Goal: Navigation & Orientation: Find specific page/section

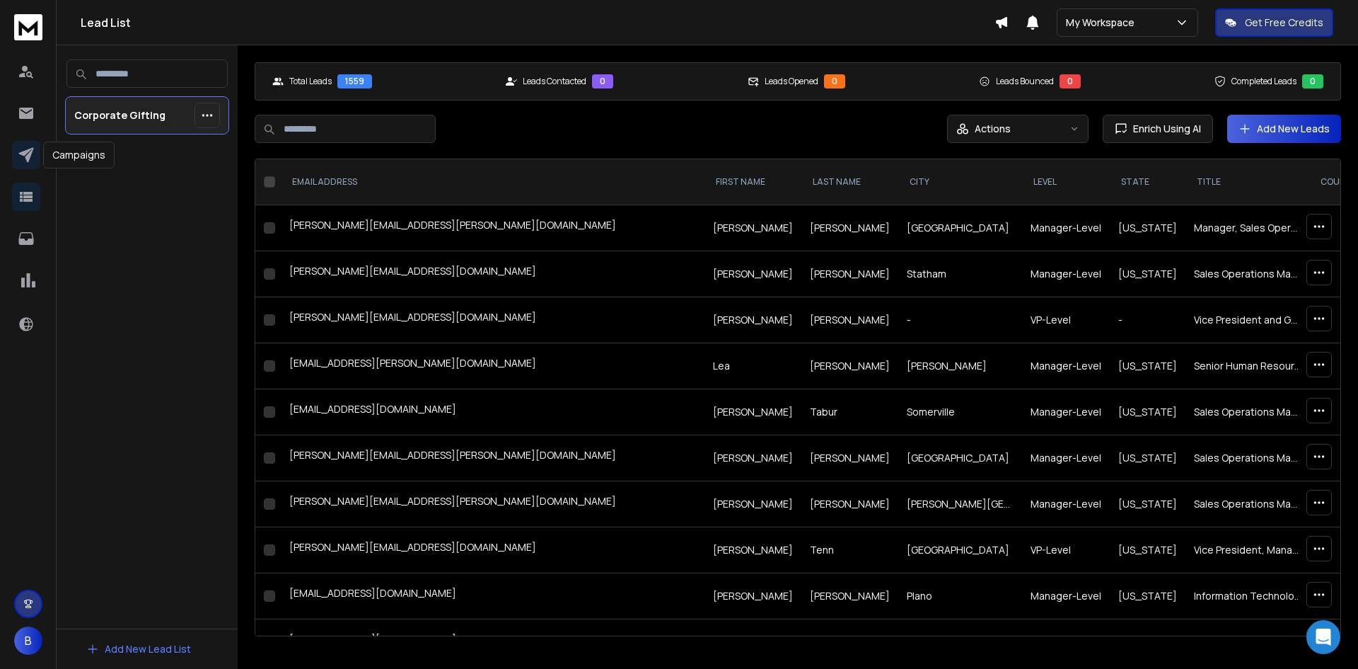
click at [23, 157] on icon at bounding box center [26, 154] width 17 height 17
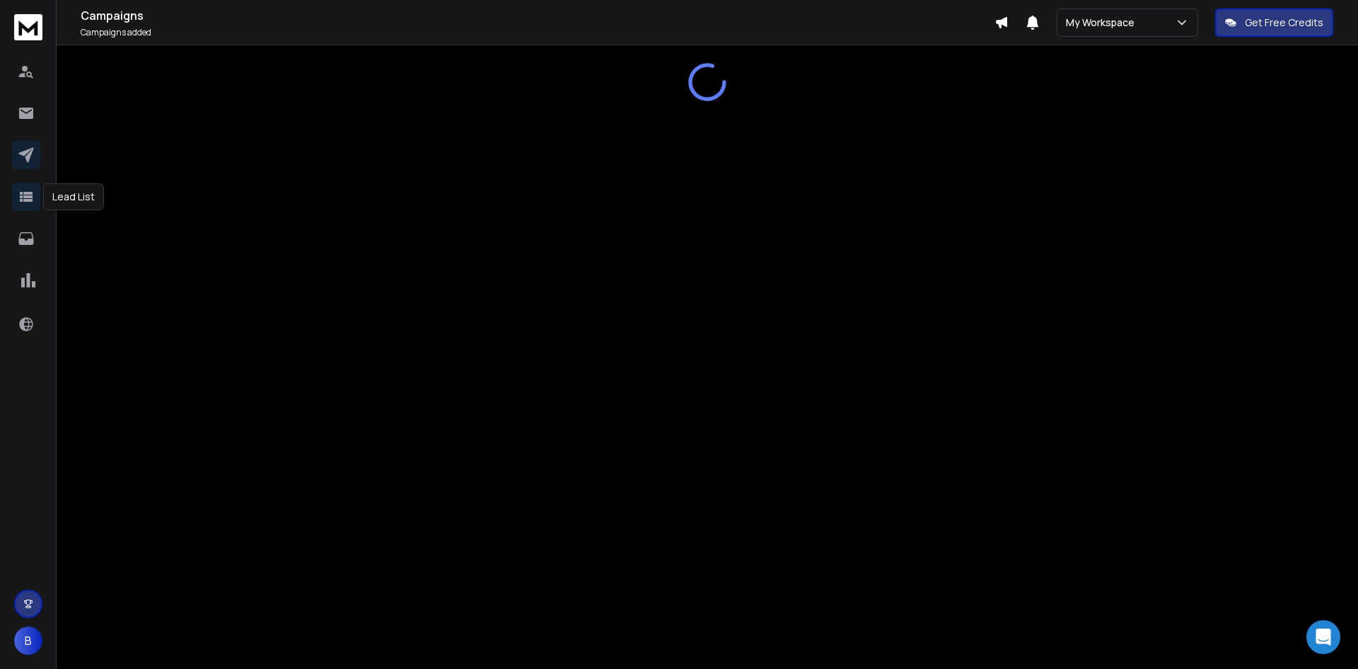
click at [30, 185] on link at bounding box center [26, 197] width 28 height 28
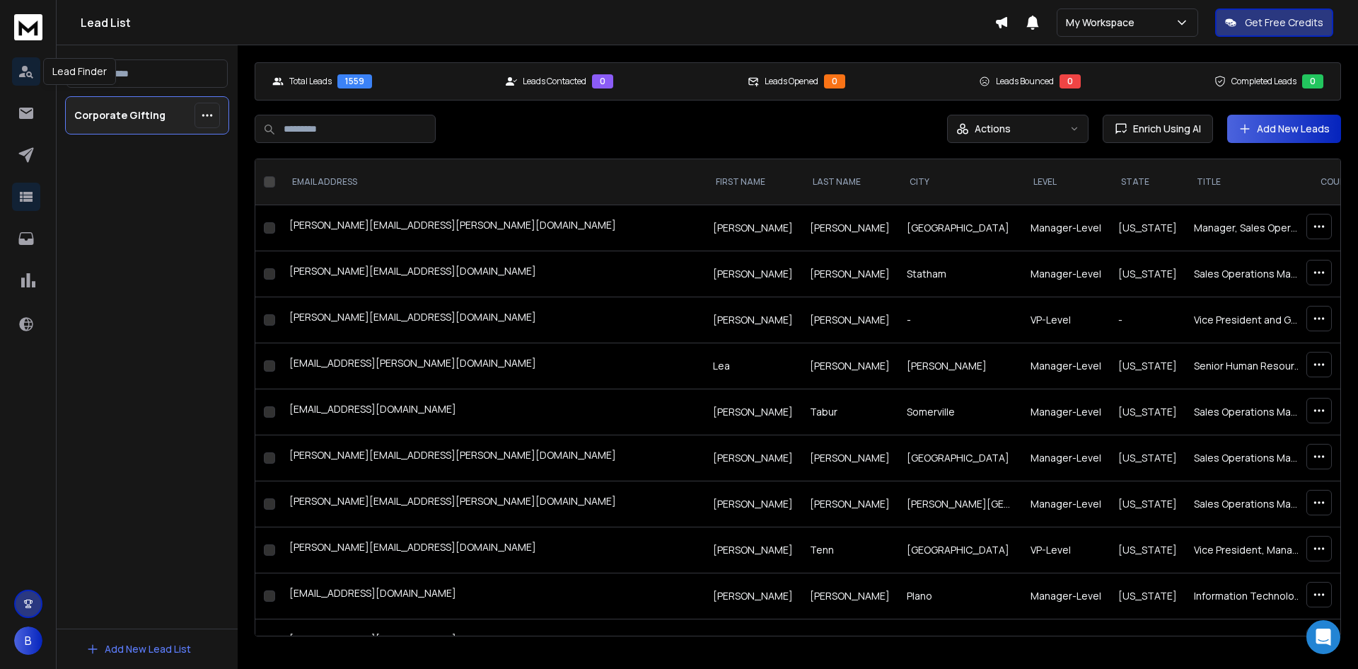
click at [30, 76] on icon at bounding box center [26, 74] width 14 height 7
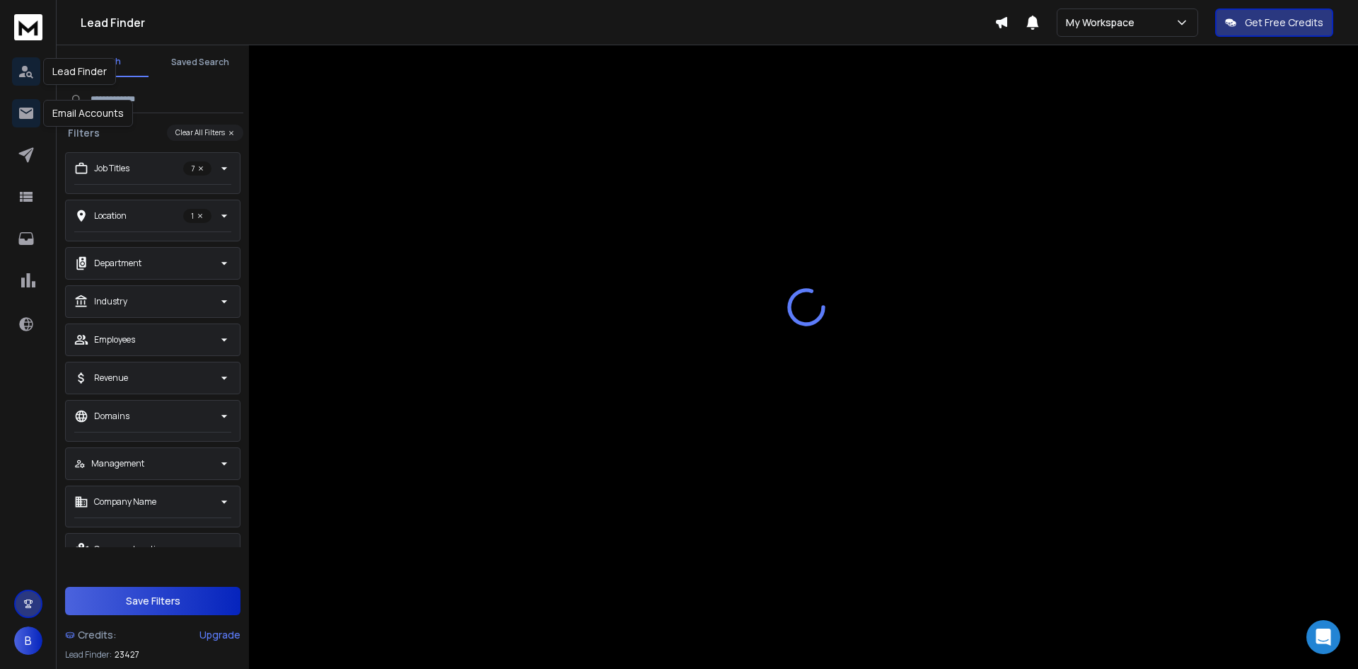
click at [30, 124] on link at bounding box center [26, 113] width 28 height 28
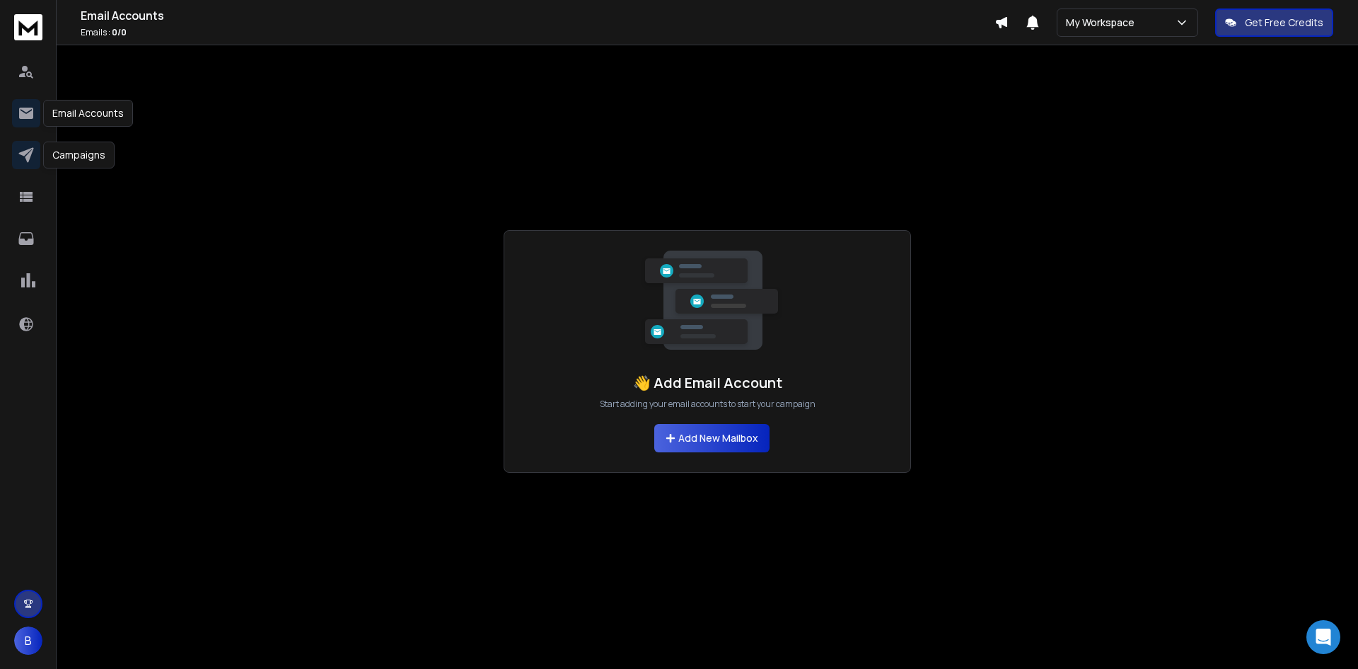
click at [27, 160] on icon at bounding box center [25, 154] width 15 height 15
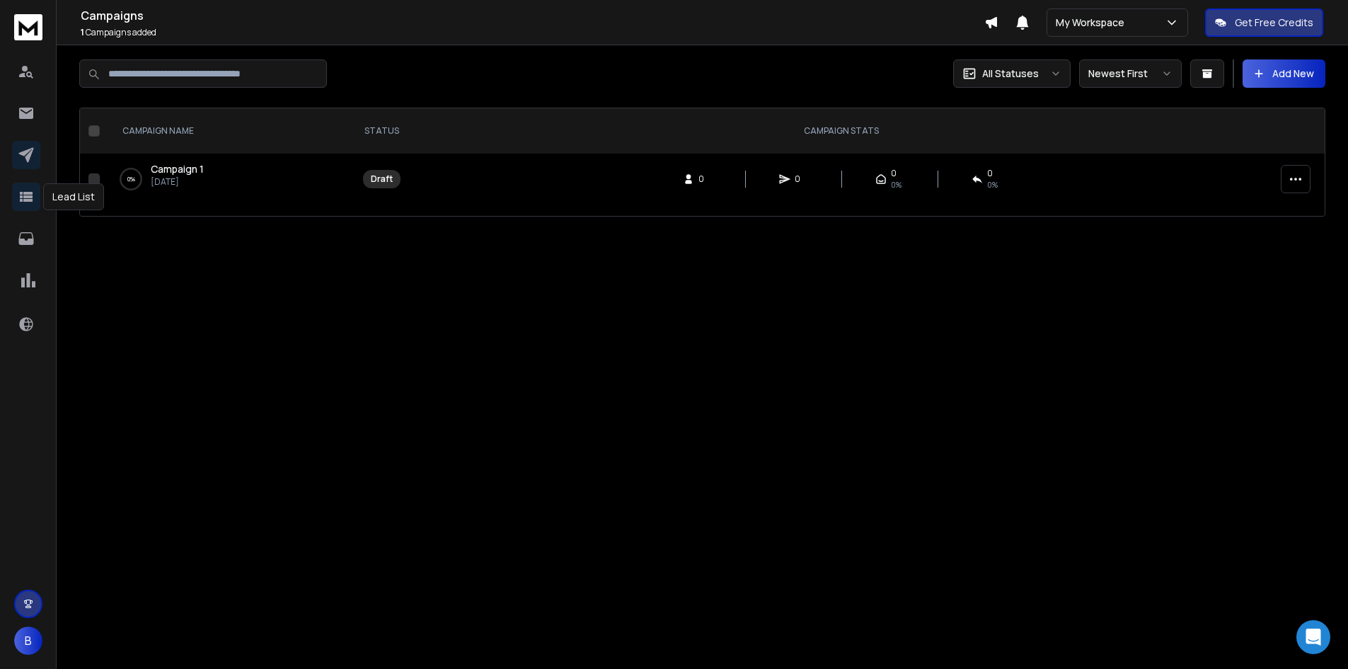
click at [21, 201] on icon at bounding box center [26, 197] width 13 height 10
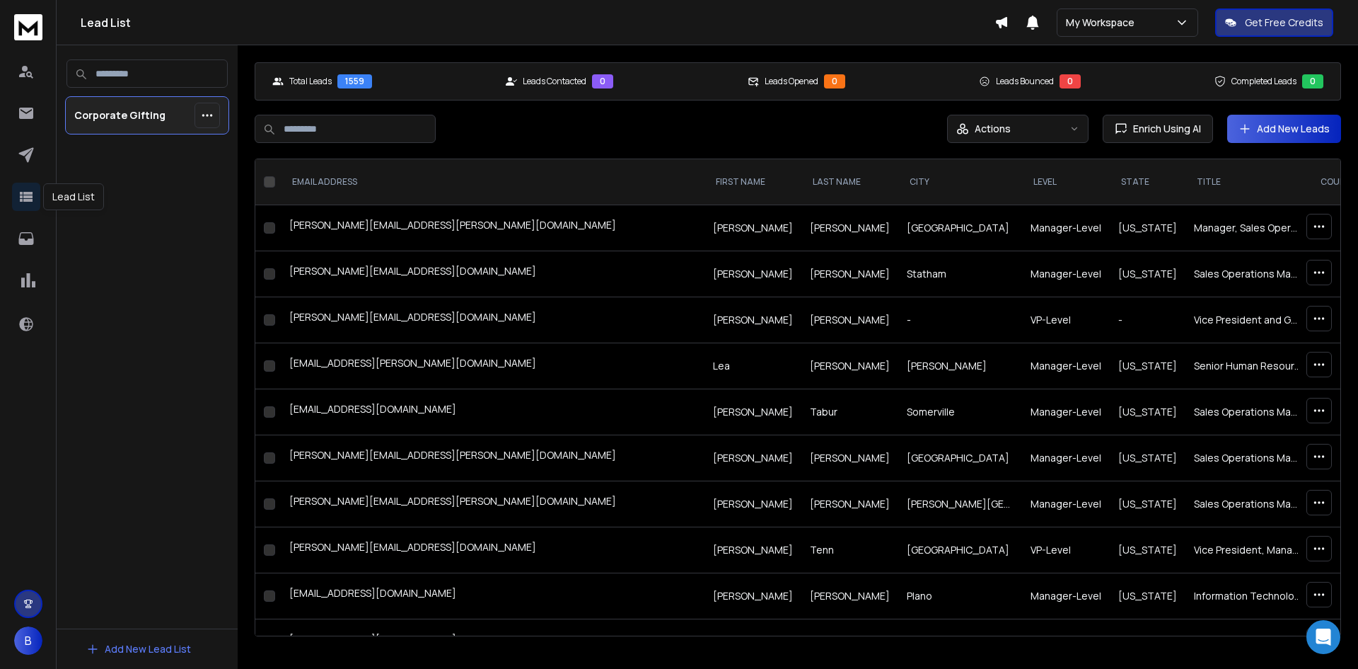
click at [29, 202] on icon at bounding box center [26, 196] width 17 height 17
click at [33, 236] on icon at bounding box center [25, 238] width 15 height 13
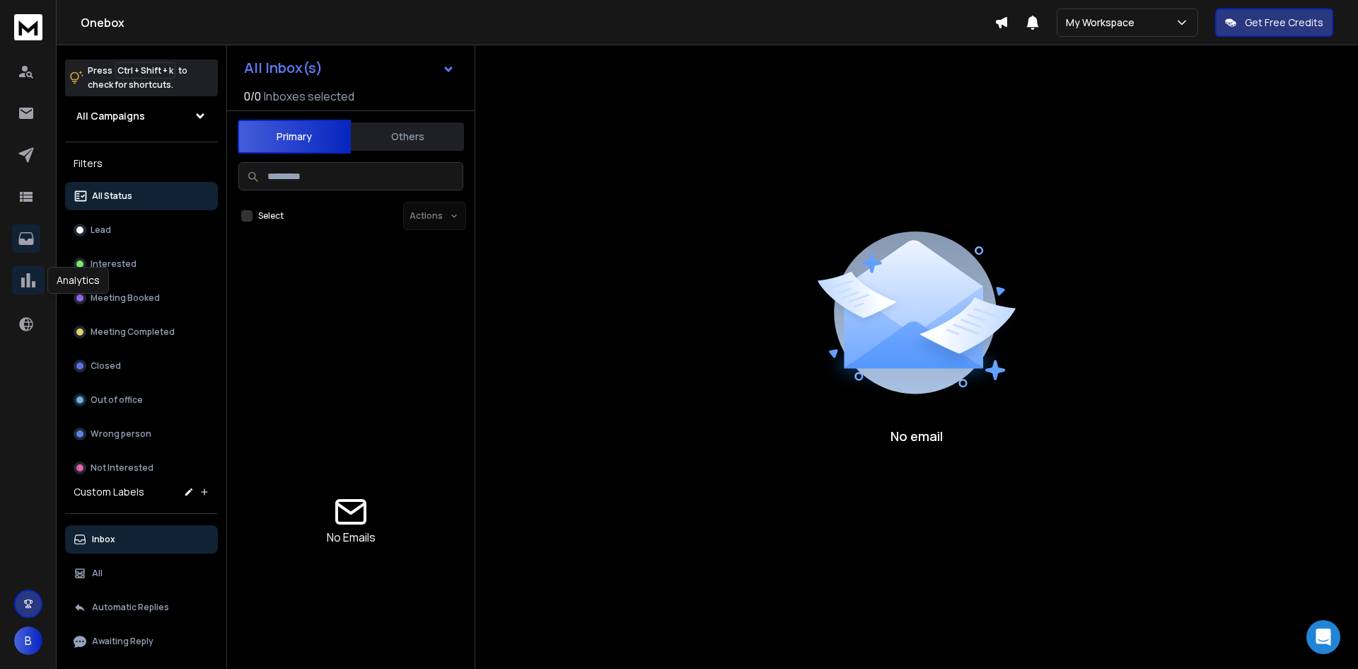
click at [37, 288] on icon at bounding box center [28, 280] width 21 height 21
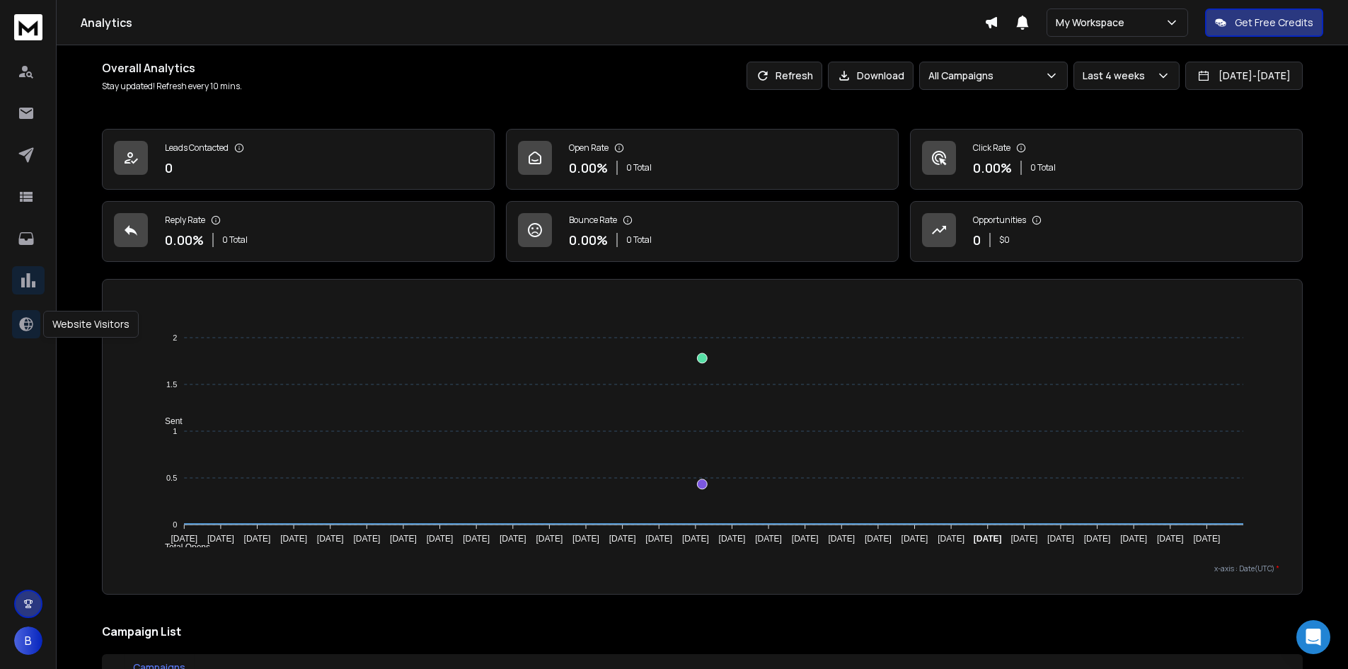
click at [36, 328] on link at bounding box center [26, 324] width 28 height 28
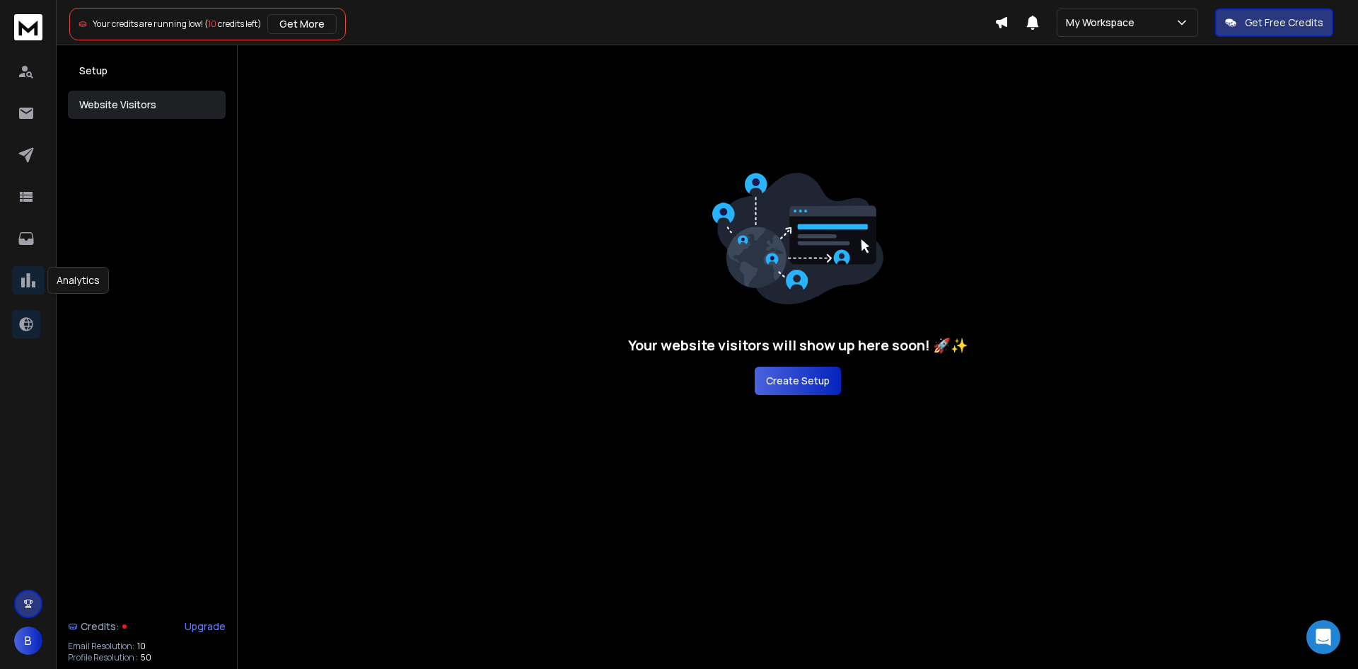
click at [37, 289] on icon at bounding box center [28, 280] width 21 height 21
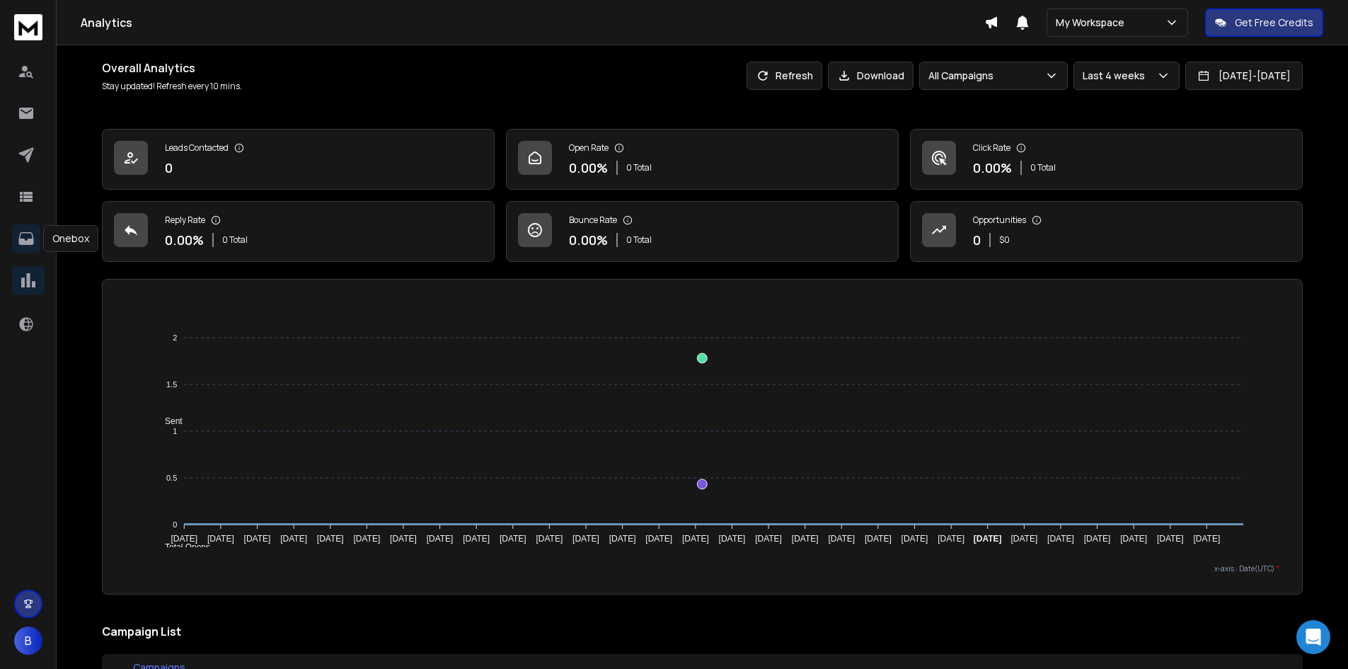
click at [39, 241] on link at bounding box center [26, 238] width 28 height 28
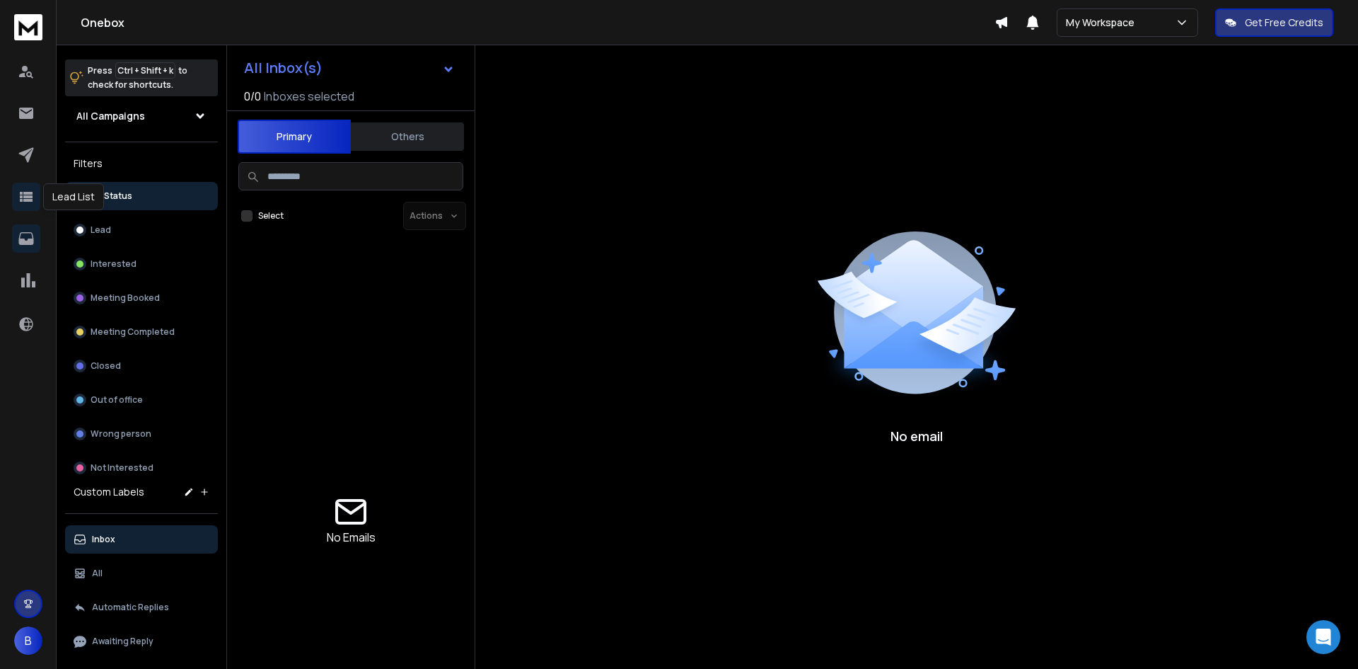
click at [28, 202] on icon at bounding box center [26, 196] width 17 height 17
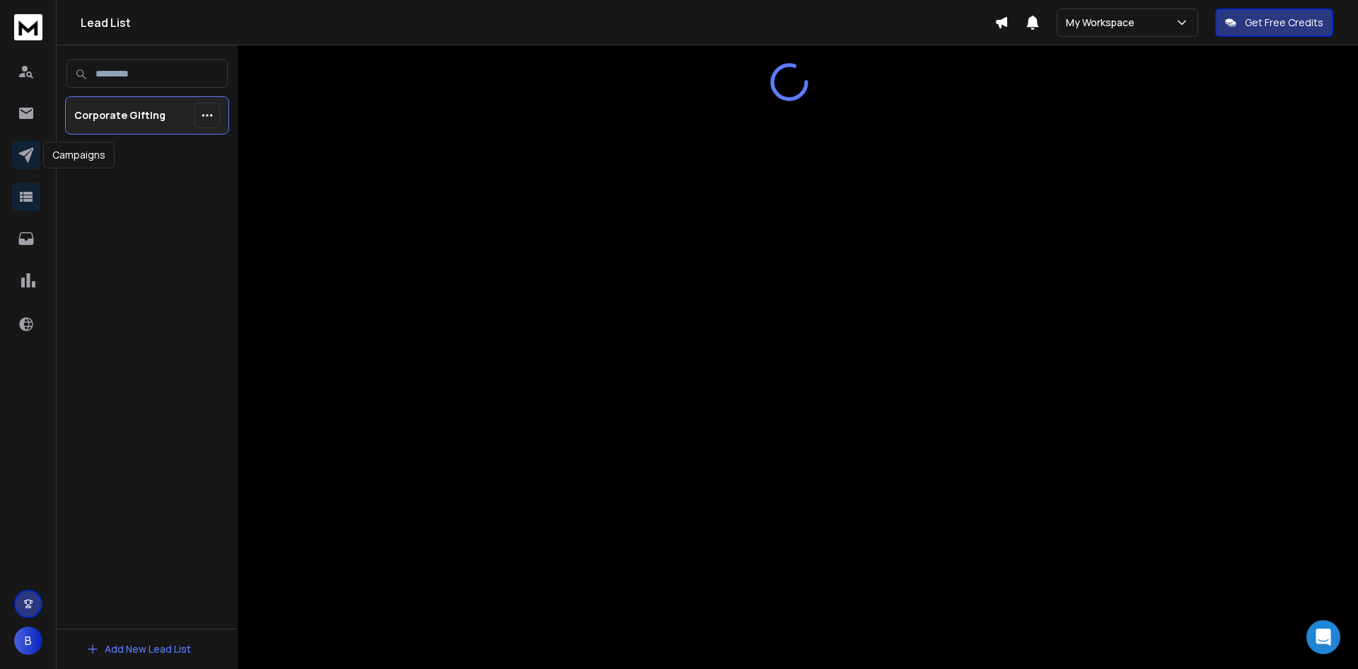
click at [30, 161] on icon at bounding box center [26, 154] width 17 height 17
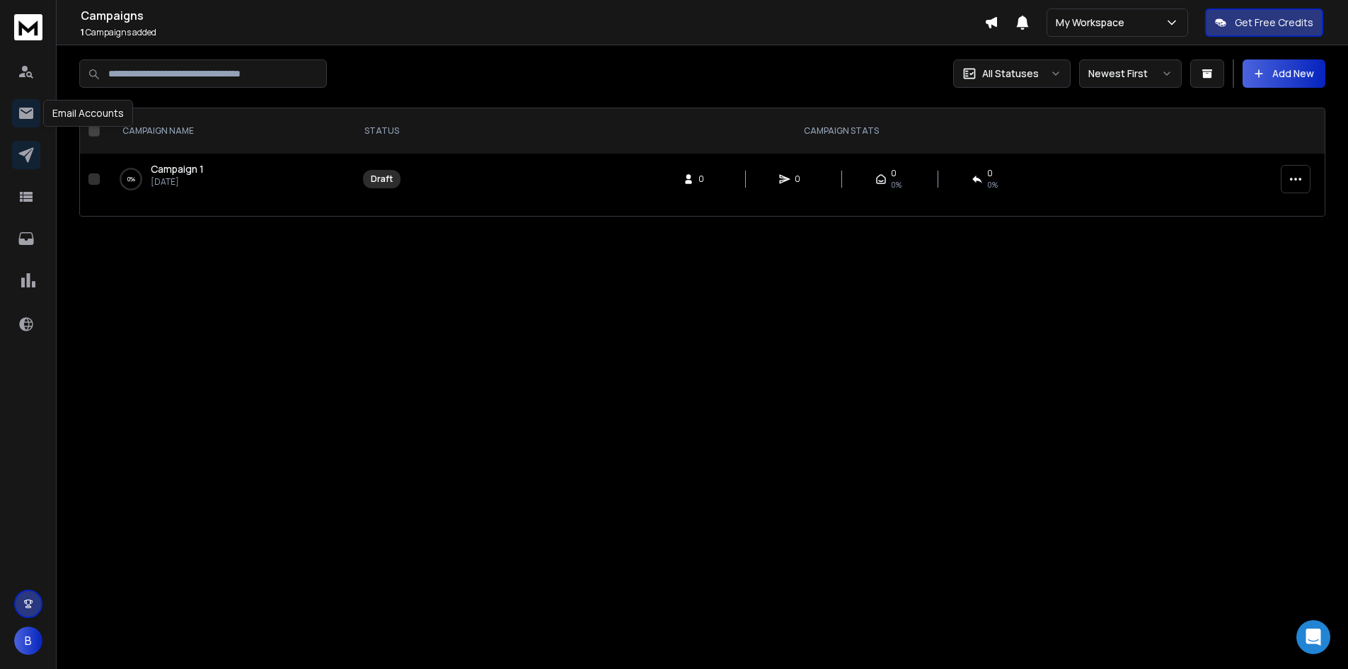
click at [21, 108] on icon at bounding box center [26, 113] width 14 height 11
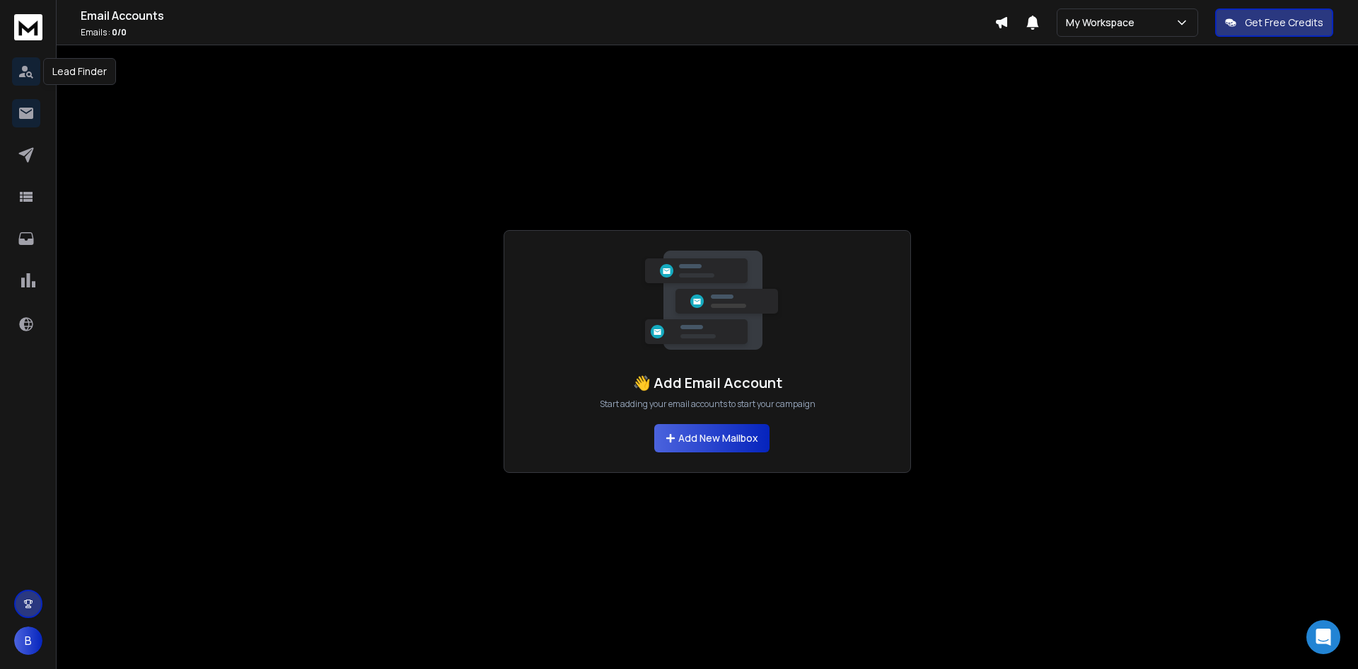
click at [25, 77] on icon at bounding box center [26, 71] width 17 height 17
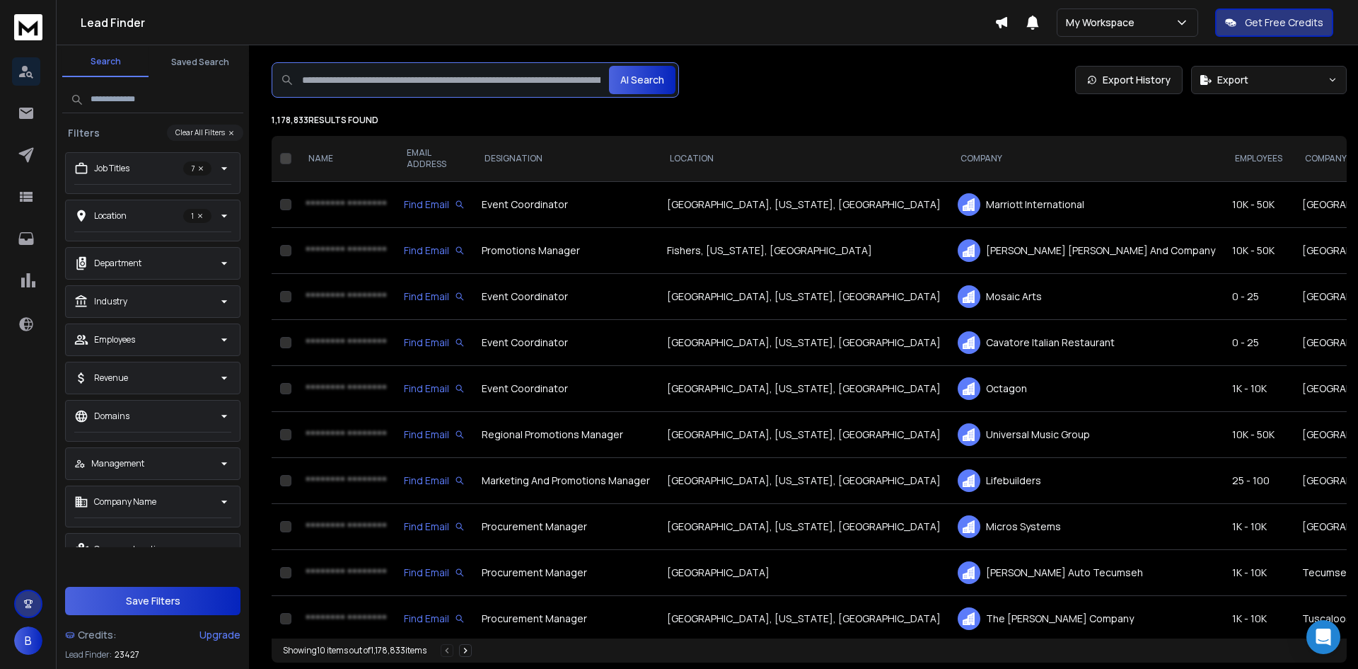
click at [826, 90] on div "AI Search Export History Export" at bounding box center [809, 79] width 1075 height 35
click at [851, 120] on p "1,178,833 results found" at bounding box center [809, 120] width 1075 height 11
